Goal: Task Accomplishment & Management: Manage account settings

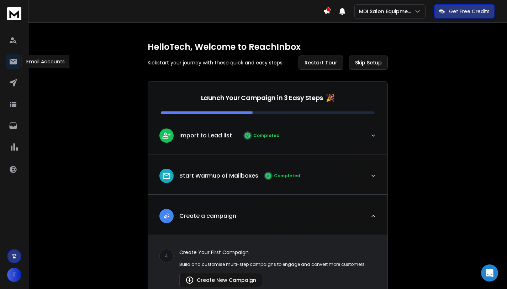
click at [12, 66] on link at bounding box center [13, 61] width 14 height 14
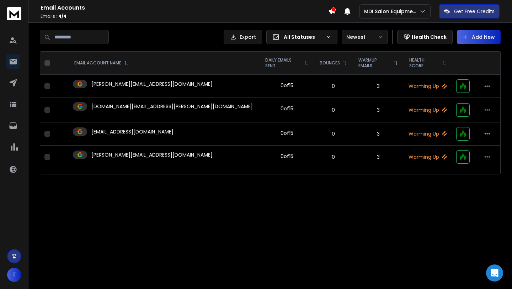
click at [456, 81] on div at bounding box center [463, 86] width 14 height 14
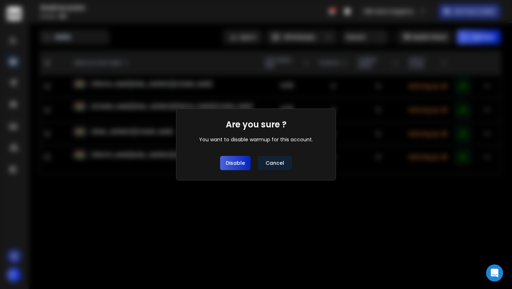
click at [282, 163] on button "Cancel" at bounding box center [275, 163] width 34 height 14
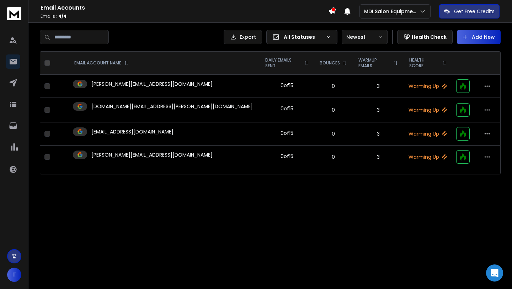
click at [485, 85] on icon at bounding box center [487, 86] width 6 height 6
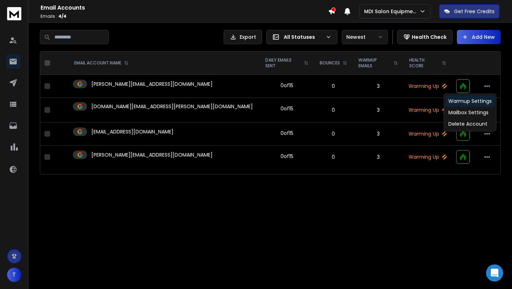
click at [482, 105] on div "Warmup Settings" at bounding box center [469, 100] width 49 height 11
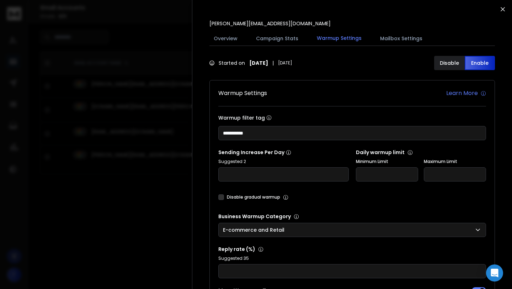
click at [504, 9] on icon "button" at bounding box center [502, 9] width 7 height 7
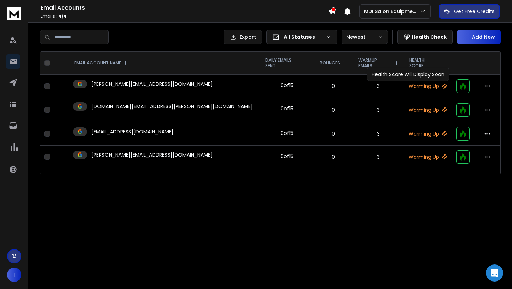
click at [408, 84] on p "Warming Up" at bounding box center [428, 85] width 40 height 7
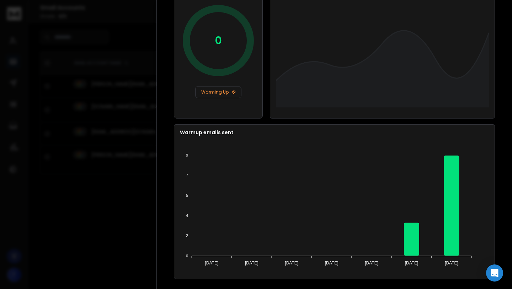
scroll to position [272, 0]
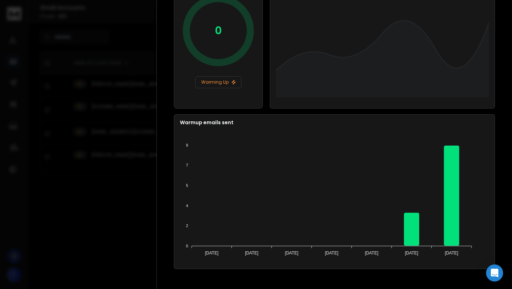
click at [114, 150] on div at bounding box center [256, 144] width 512 height 289
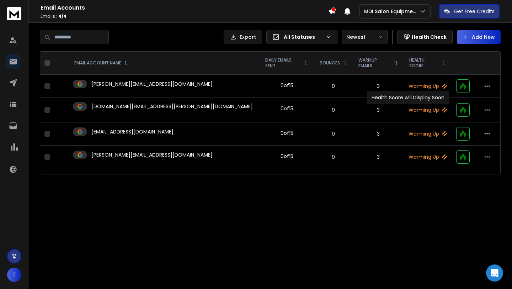
click at [408, 111] on p "Warming Up" at bounding box center [428, 109] width 40 height 7
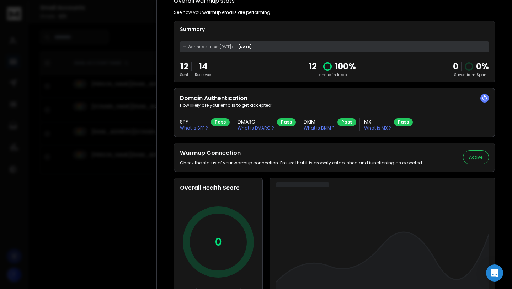
scroll to position [0, 0]
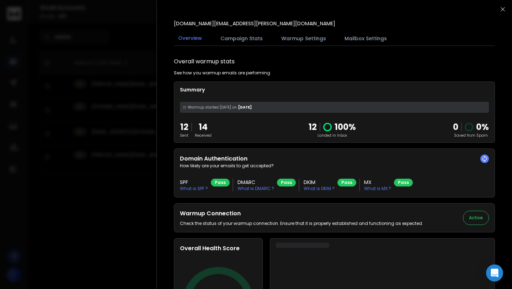
click at [125, 150] on div at bounding box center [256, 144] width 512 height 289
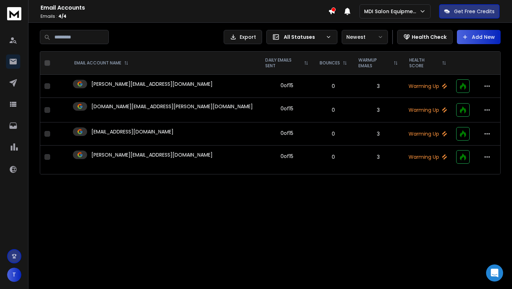
click at [410, 135] on p "Warming Up" at bounding box center [428, 133] width 40 height 7
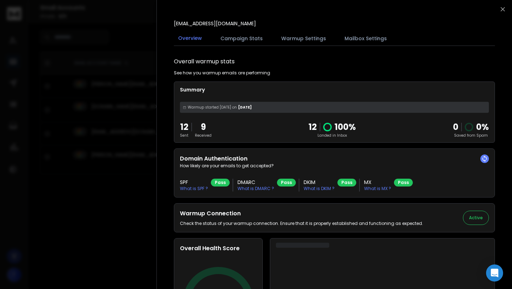
click at [295, 36] on button "Warmup Settings" at bounding box center [303, 39] width 53 height 16
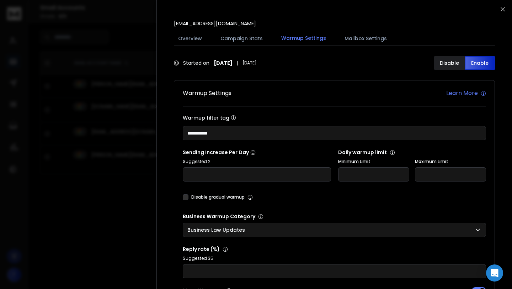
click at [189, 35] on button "Overview" at bounding box center [190, 39] width 32 height 16
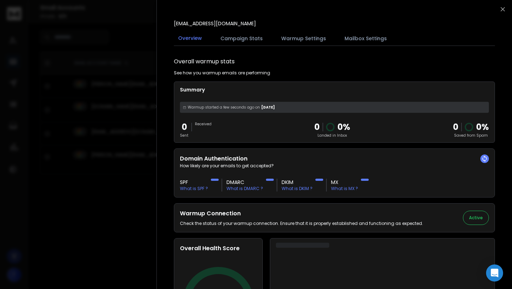
click at [118, 149] on div at bounding box center [256, 144] width 512 height 289
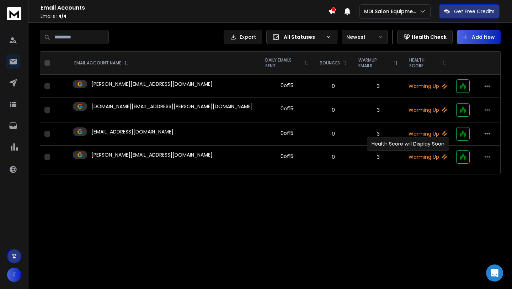
click at [408, 154] on p "Warming Up" at bounding box center [428, 156] width 40 height 7
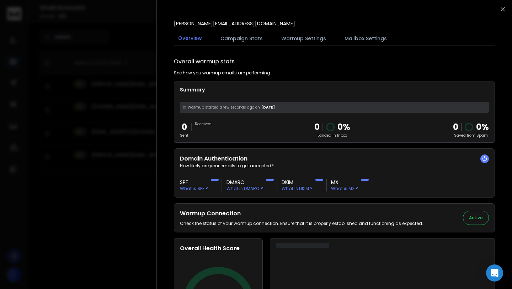
click at [132, 162] on div at bounding box center [256, 144] width 512 height 289
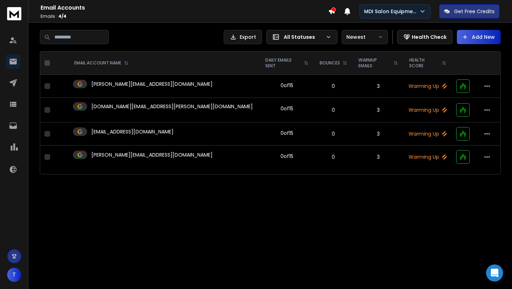
click at [394, 9] on p "MDI Salon Equipment" at bounding box center [391, 11] width 55 height 7
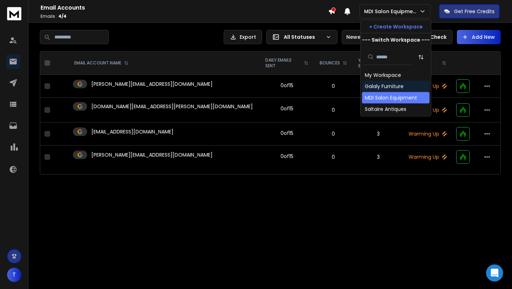
click at [375, 85] on div "Galaly Furniture" at bounding box center [384, 86] width 39 height 7
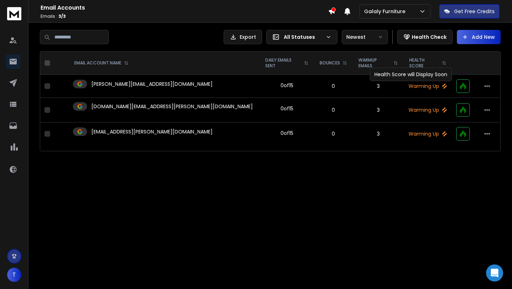
click at [408, 82] on p "Warming Up" at bounding box center [428, 85] width 40 height 7
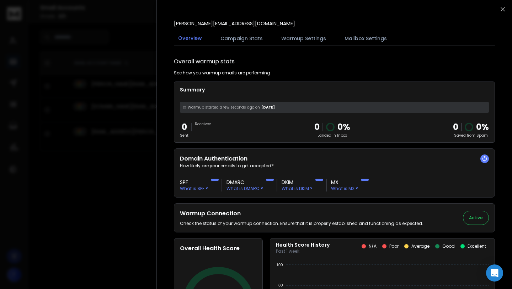
click at [108, 89] on div at bounding box center [256, 144] width 512 height 289
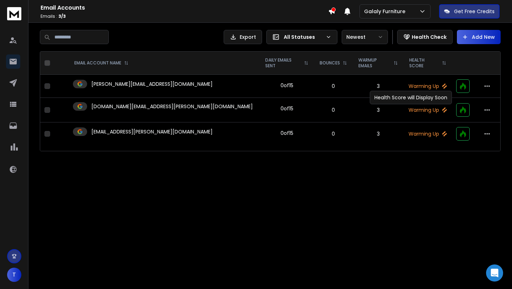
click at [417, 107] on p "Warming Up" at bounding box center [428, 109] width 40 height 7
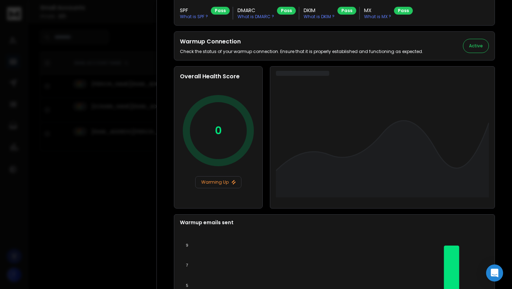
scroll to position [272, 0]
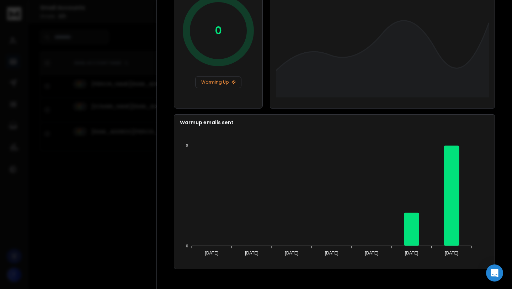
drag, startPoint x: 65, startPoint y: 125, endPoint x: 156, endPoint y: 125, distance: 90.7
click at [66, 125] on div at bounding box center [256, 144] width 512 height 289
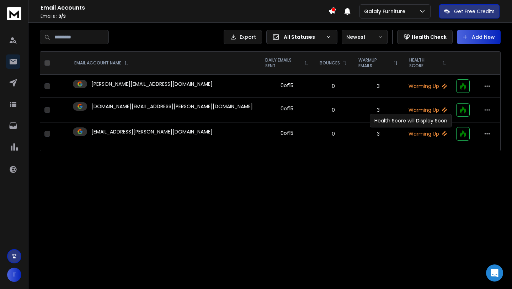
click at [403, 128] on td "Warming Up" at bounding box center [427, 133] width 48 height 23
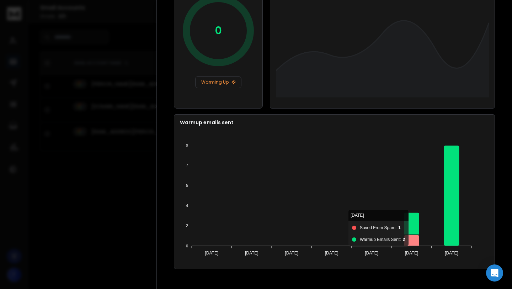
click at [415, 238] on icon at bounding box center [411, 240] width 15 height 10
click at [413, 238] on icon at bounding box center [411, 240] width 15 height 10
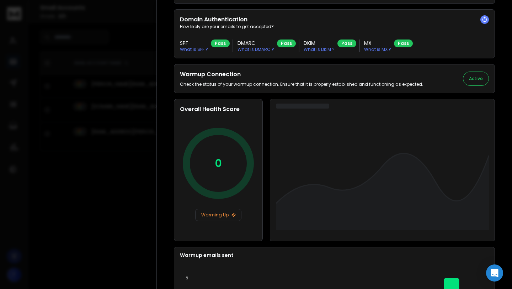
scroll to position [129, 0]
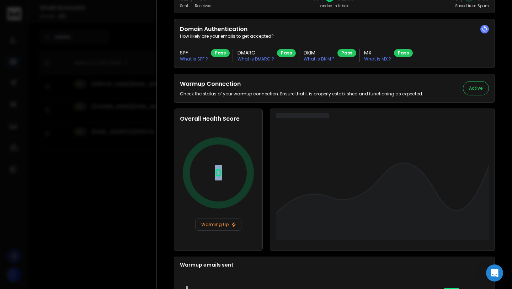
drag, startPoint x: 213, startPoint y: 172, endPoint x: 226, endPoint y: 174, distance: 12.6
click at [226, 174] on div "0" at bounding box center [218, 172] width 71 height 71
drag, startPoint x: 180, startPoint y: 117, endPoint x: 252, endPoint y: 121, distance: 72.6
click at [252, 121] on div "Overall Health Score 0 Warming Up" at bounding box center [218, 179] width 89 height 142
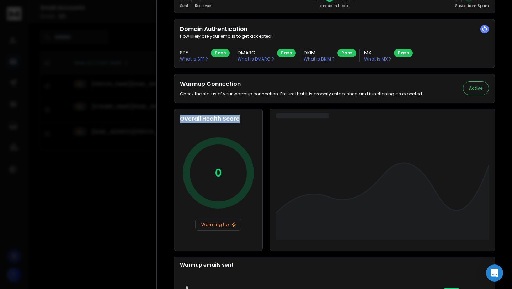
click at [252, 121] on h2 "Overall Health Score" at bounding box center [218, 118] width 77 height 9
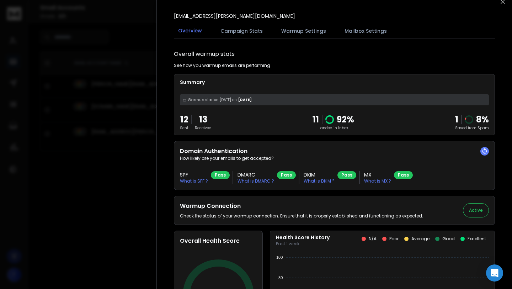
scroll to position [0, 0]
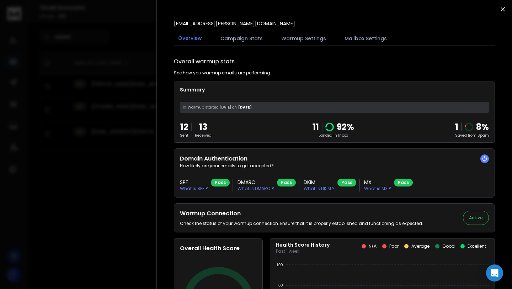
click at [499, 10] on icon "button" at bounding box center [502, 9] width 7 height 7
